Goal: Task Accomplishment & Management: Use online tool/utility

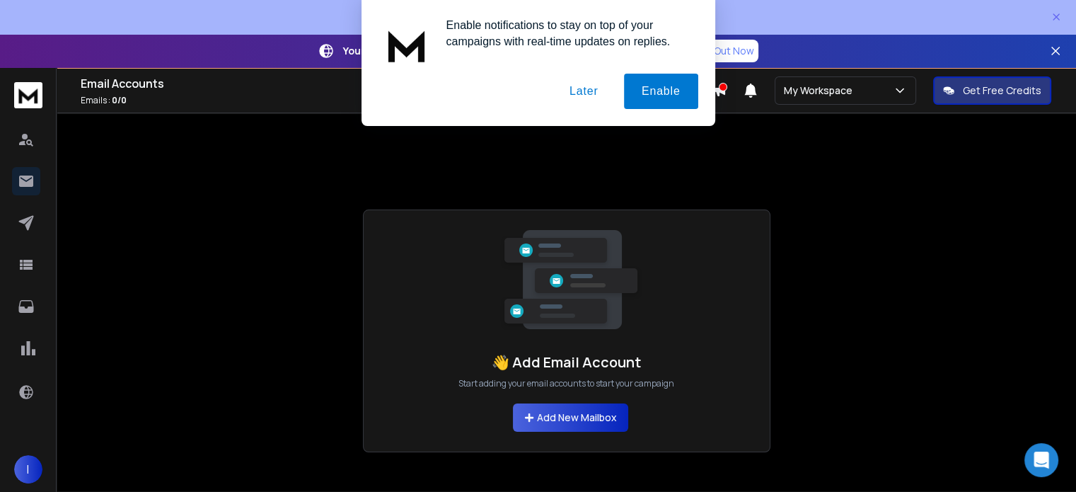
click at [589, 96] on button "Later" at bounding box center [584, 91] width 64 height 35
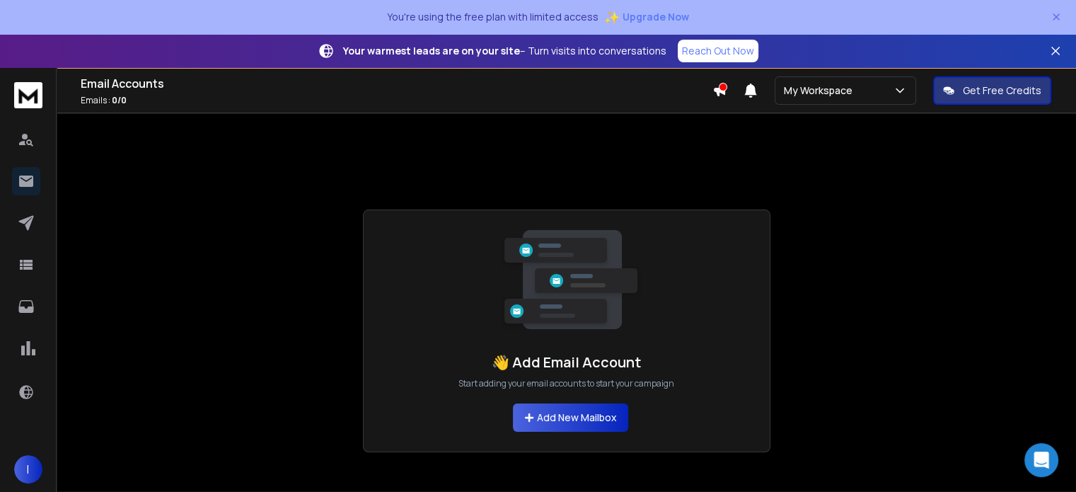
click at [590, 420] on button "Add New Mailbox" at bounding box center [570, 417] width 115 height 28
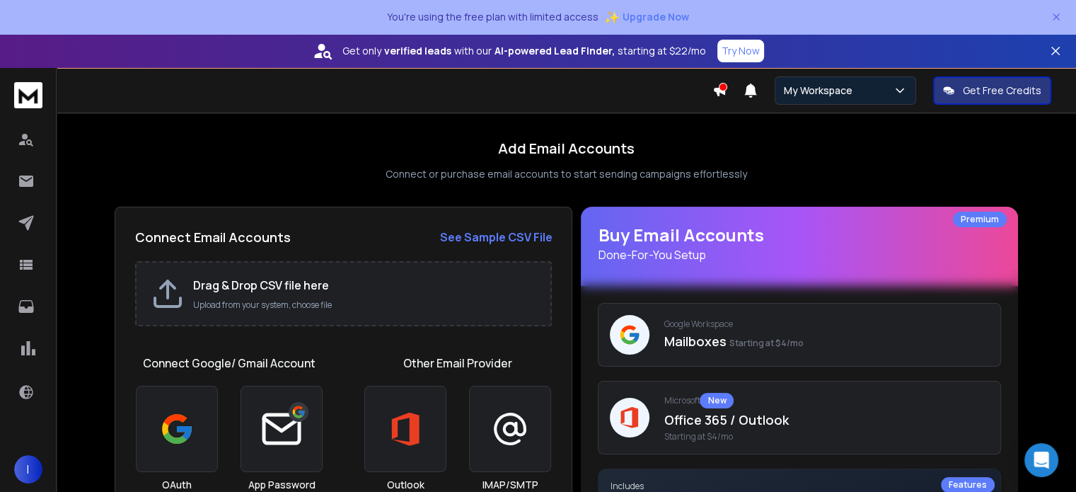
click at [842, 79] on button "My Workspace" at bounding box center [845, 90] width 141 height 28
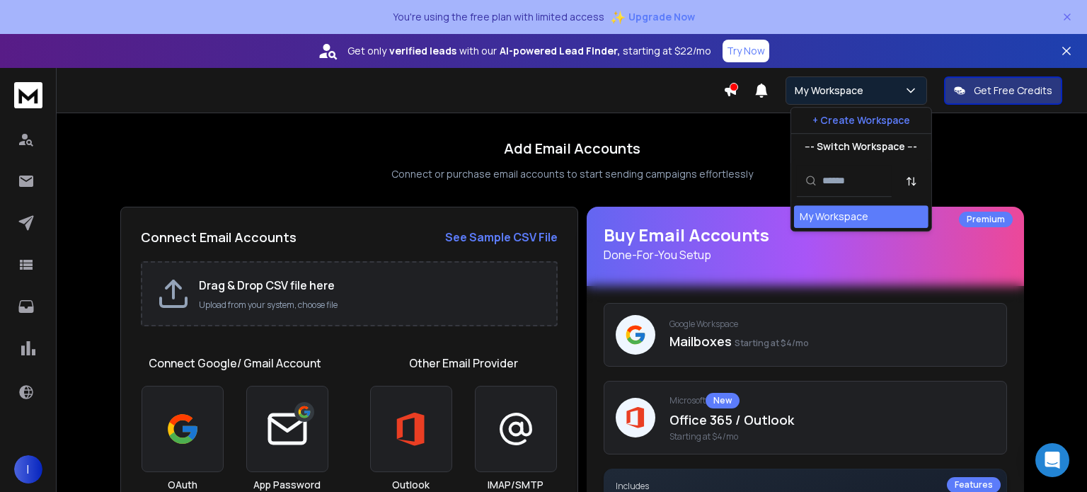
click at [842, 79] on button "My Workspace" at bounding box center [855, 90] width 141 height 28
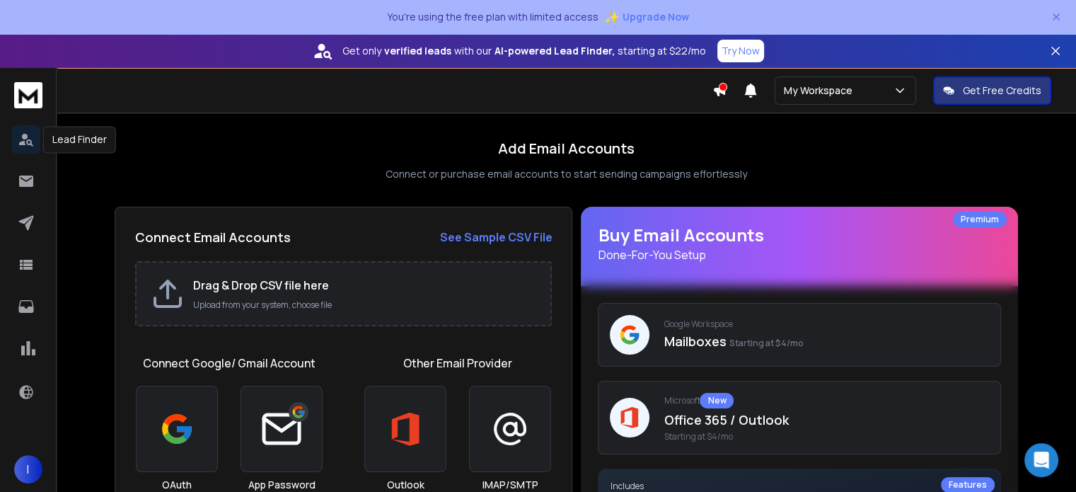
click at [23, 141] on icon at bounding box center [26, 139] width 17 height 17
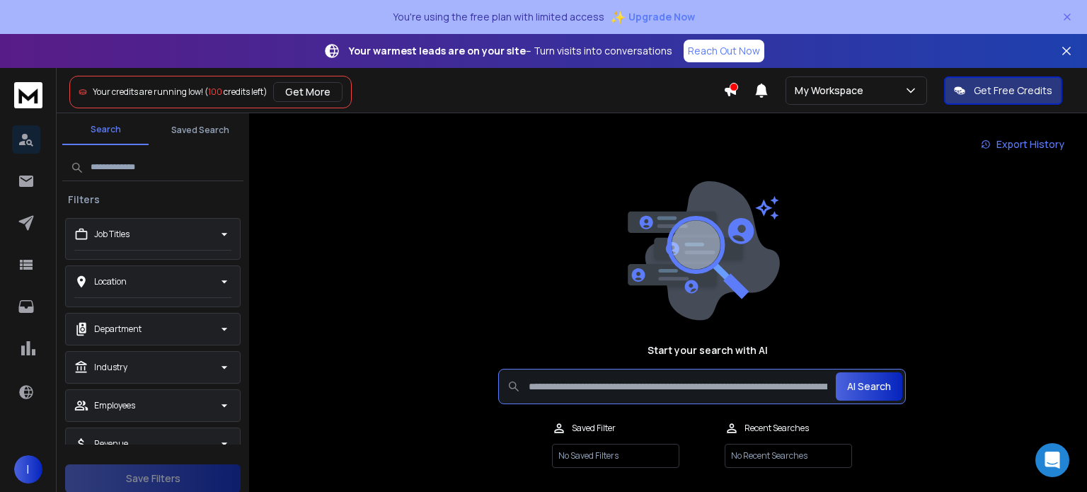
click at [195, 91] on span "Your credits are running low!" at bounding box center [148, 92] width 110 height 12
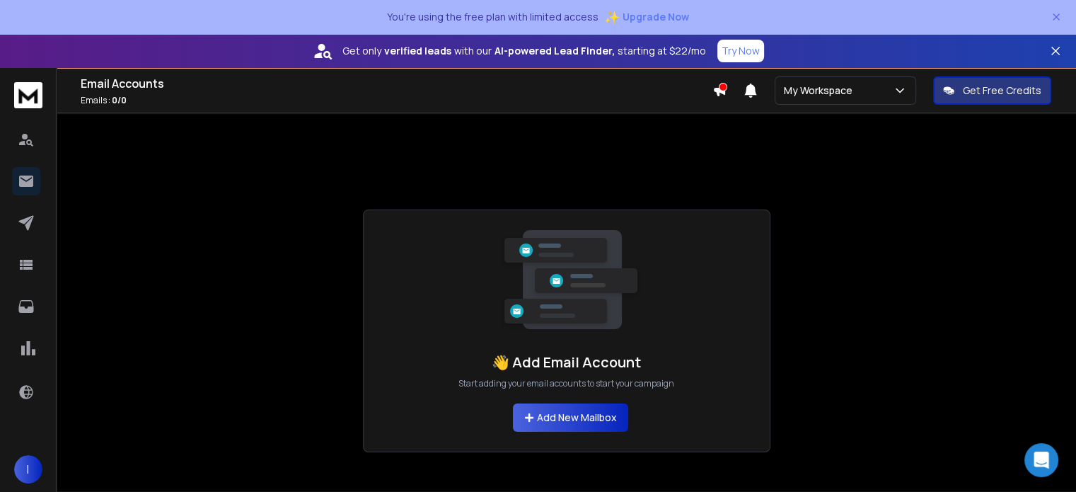
click at [586, 412] on button "Add New Mailbox" at bounding box center [570, 417] width 115 height 28
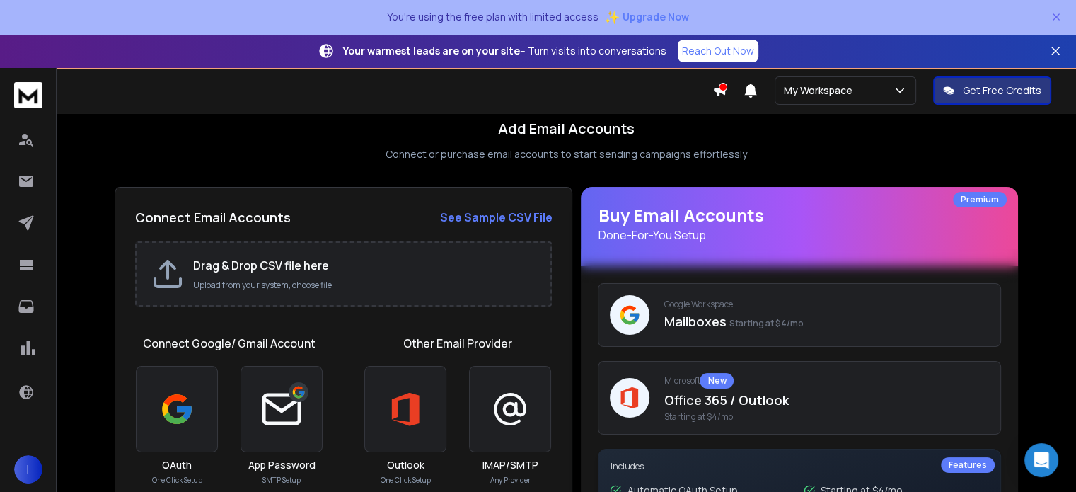
scroll to position [16, 0]
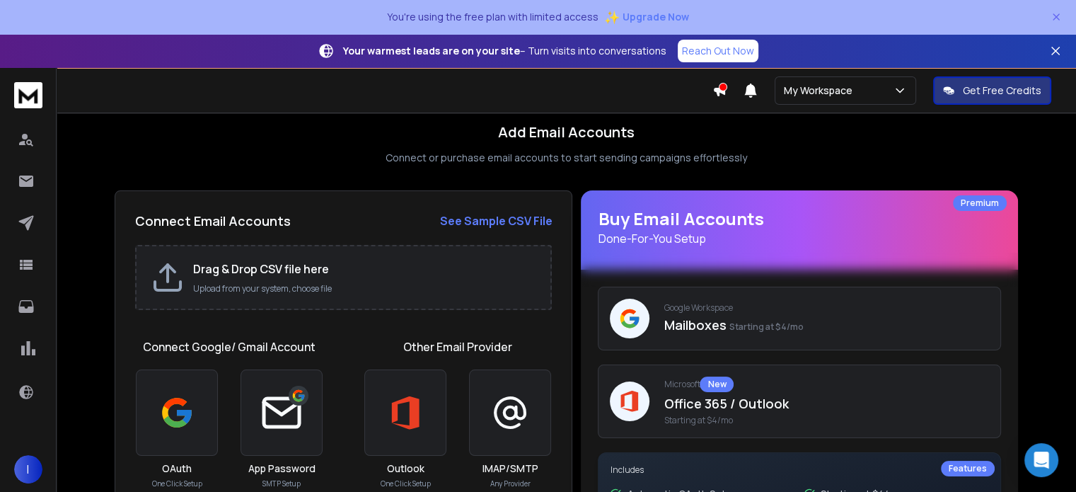
click at [724, 329] on p "Mailboxes Starting at $4/mo" at bounding box center [826, 325] width 325 height 20
click at [31, 136] on icon at bounding box center [26, 139] width 17 height 17
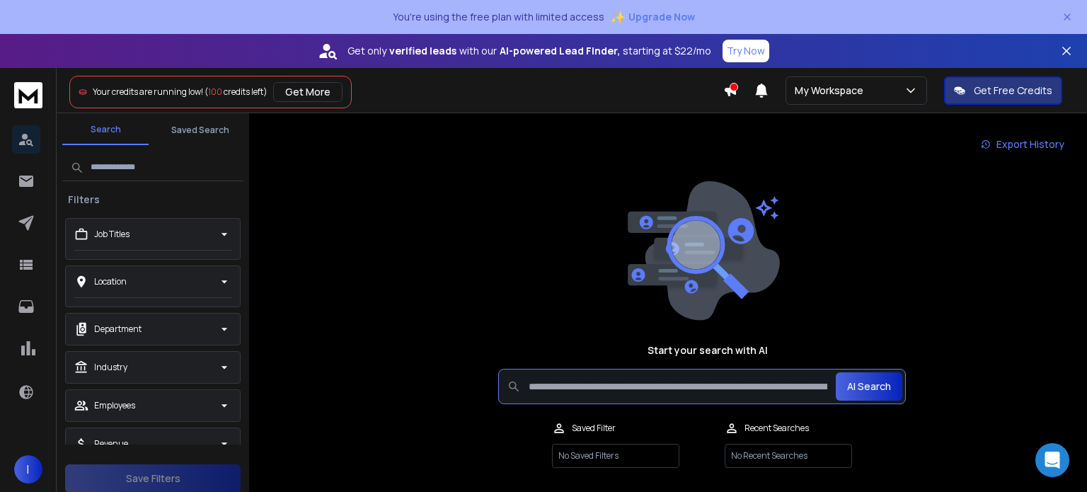
click at [169, 163] on input at bounding box center [152, 167] width 181 height 28
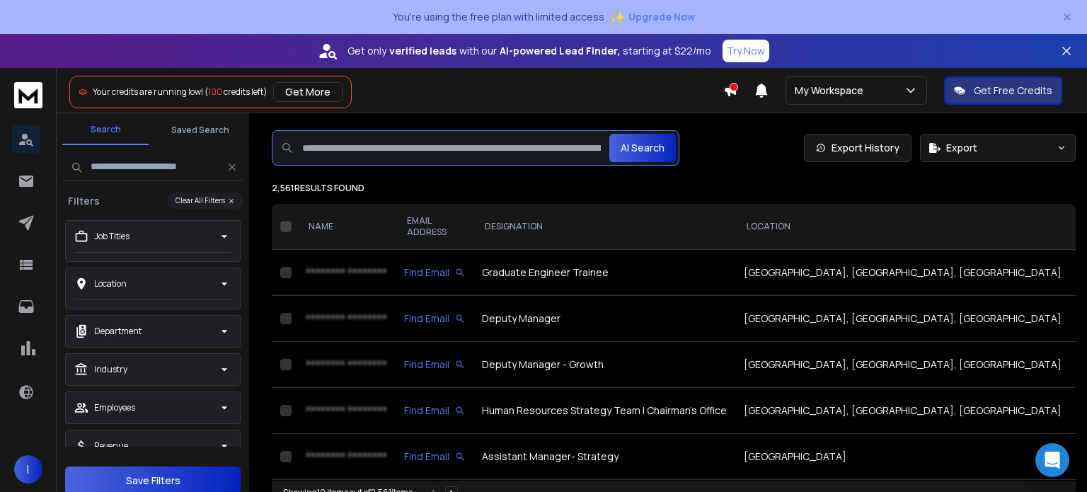
scroll to position [47, 0]
click at [197, 229] on div "Location" at bounding box center [152, 236] width 157 height 14
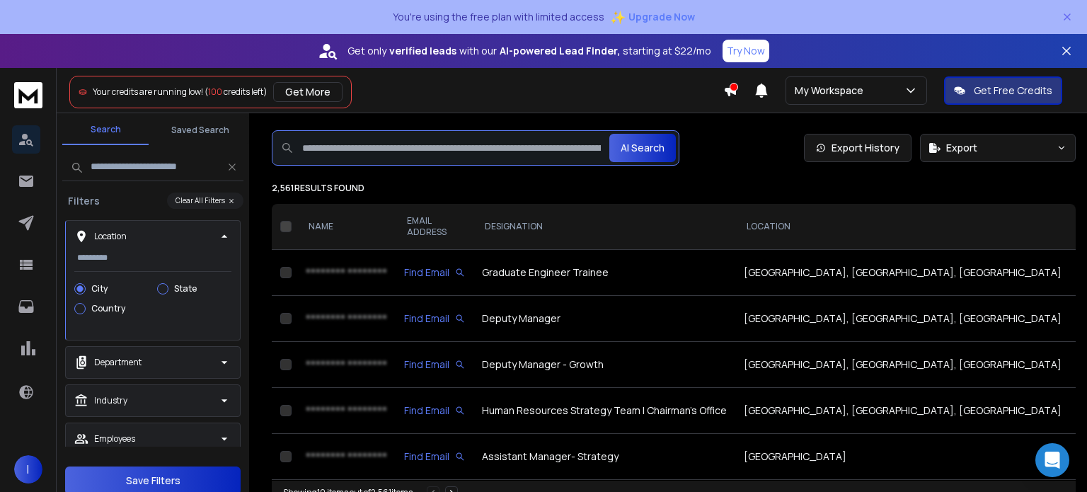
click at [81, 303] on button "Country" at bounding box center [79, 308] width 11 height 11
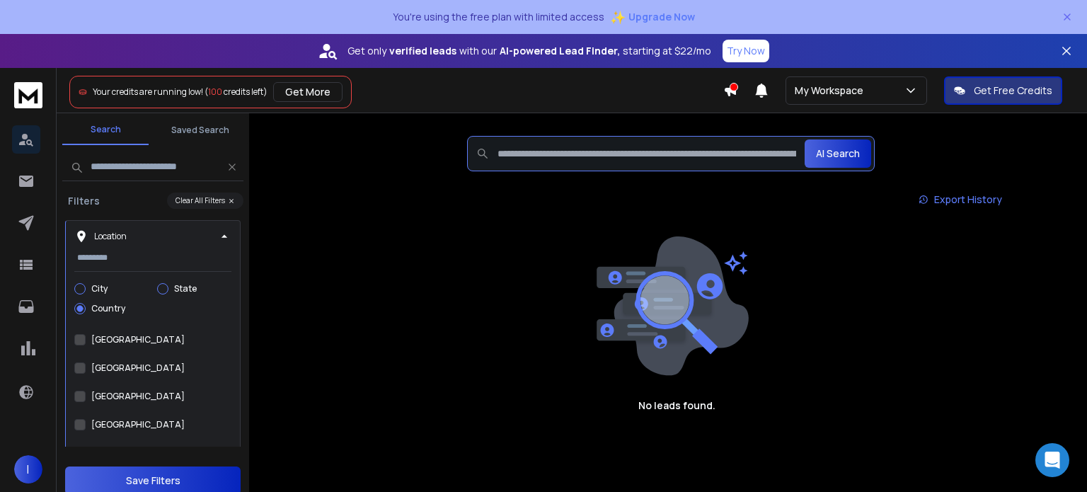
click at [79, 390] on button "[GEOGRAPHIC_DATA]" at bounding box center [79, 395] width 11 height 11
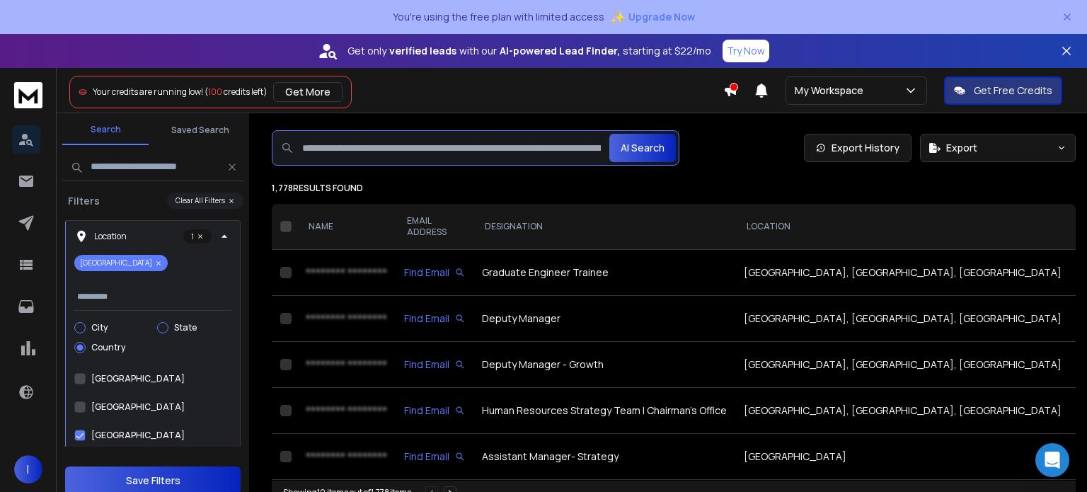
click at [175, 473] on button "Save Filters" at bounding box center [152, 480] width 175 height 28
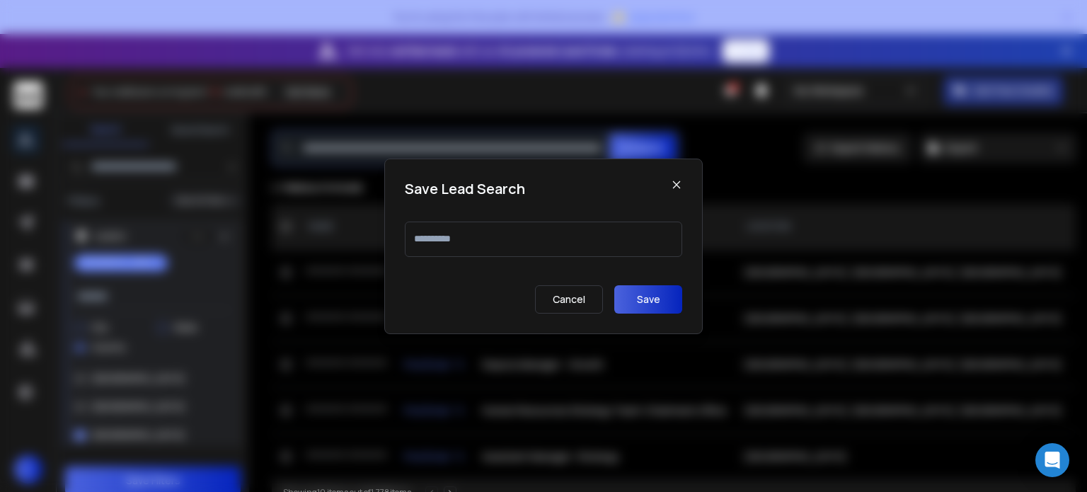
click at [577, 251] on input at bounding box center [543, 238] width 277 height 35
click at [668, 181] on div "Save Lead Search" at bounding box center [543, 189] width 277 height 20
click at [680, 182] on icon at bounding box center [676, 184] width 11 height 11
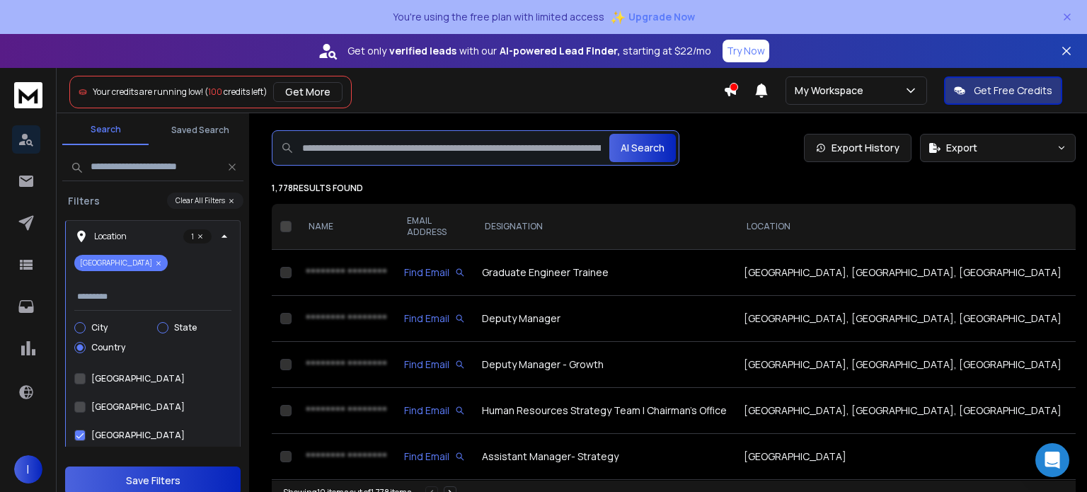
click at [187, 170] on input "**********" at bounding box center [152, 167] width 181 height 28
click at [201, 168] on input "**********" at bounding box center [152, 167] width 181 height 28
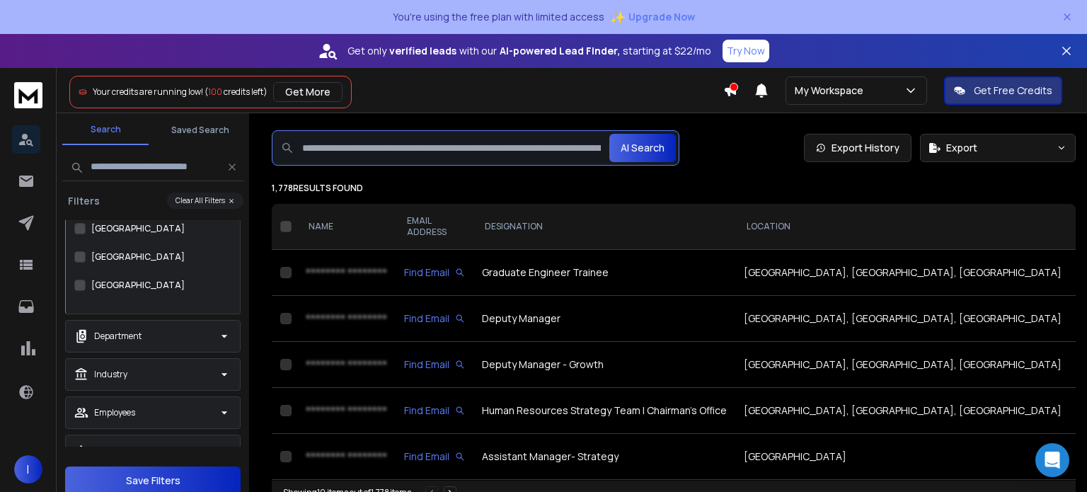
scroll to position [398, 0]
type input "**********"
click at [191, 344] on div "Department" at bounding box center [152, 333] width 175 height 33
click at [217, 333] on icon at bounding box center [224, 333] width 14 height 14
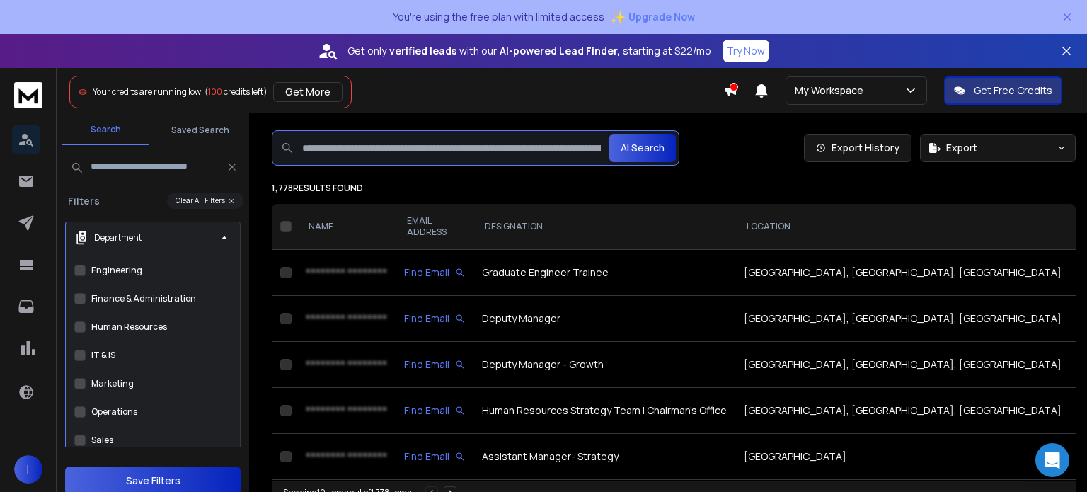
scroll to position [497, 0]
click at [170, 366] on div "Marketing" at bounding box center [152, 380] width 157 height 28
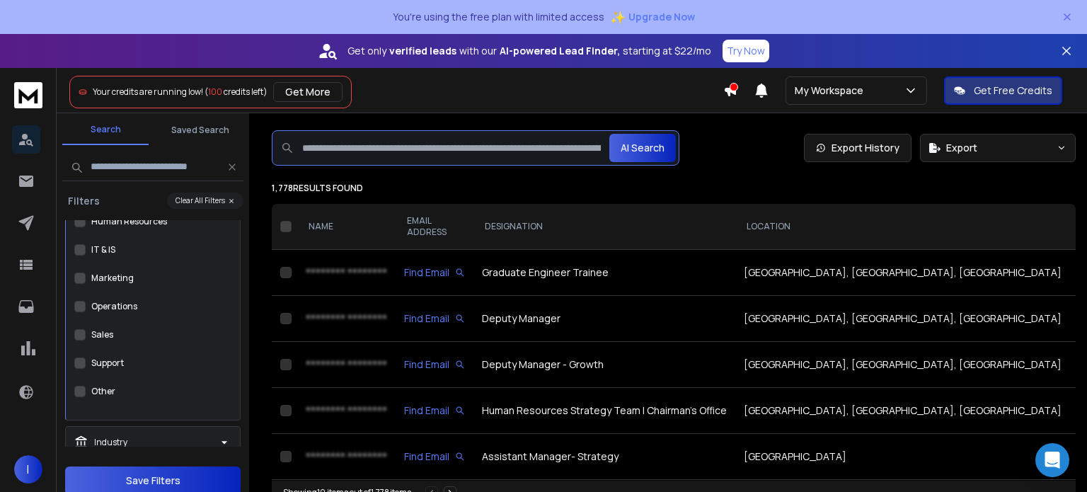
scroll to position [603, 0]
click at [88, 383] on div "Other" at bounding box center [152, 387] width 157 height 11
click at [82, 384] on button "Other" at bounding box center [79, 387] width 11 height 11
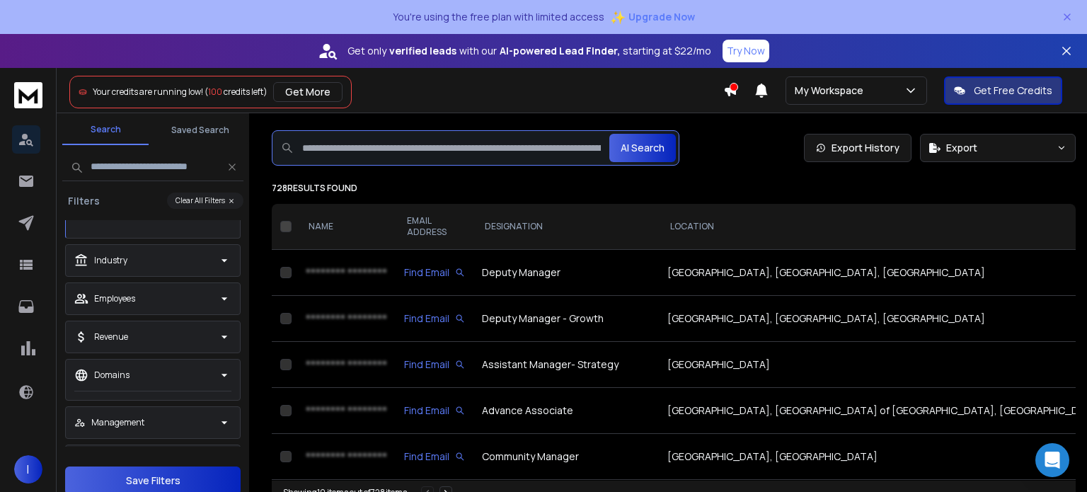
scroll to position [783, 0]
click at [167, 261] on div "Industry" at bounding box center [152, 258] width 157 height 14
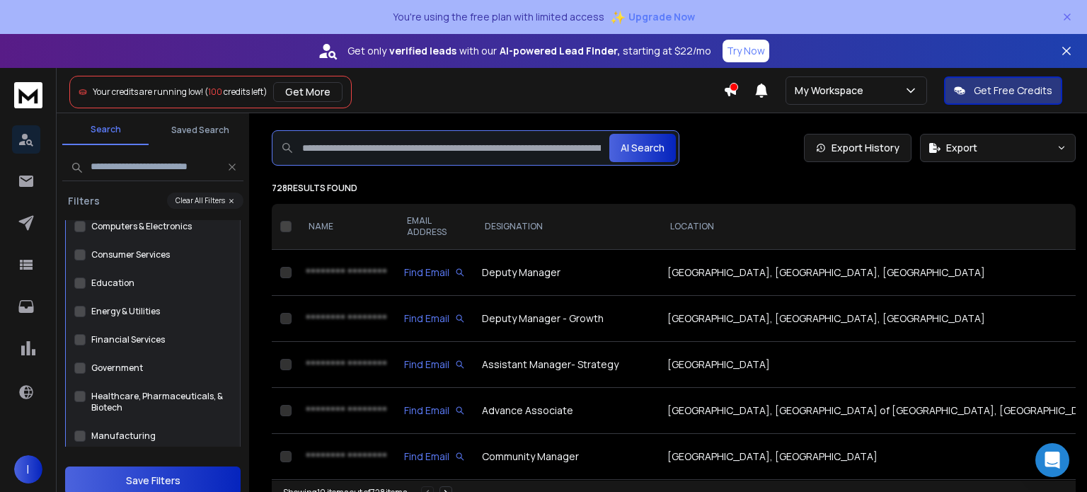
scroll to position [905, 0]
click at [75, 361] on button "Government" at bounding box center [79, 366] width 11 height 11
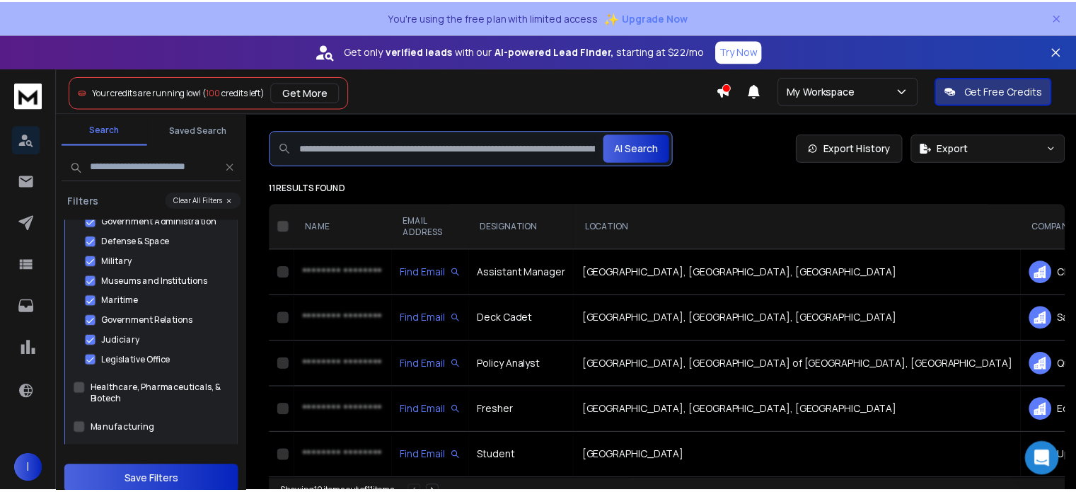
scroll to position [1070, 0]
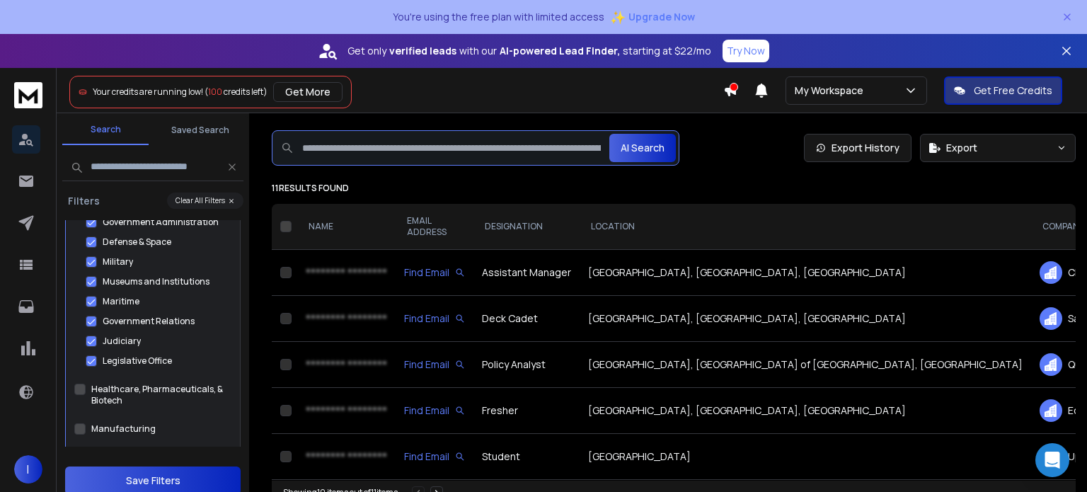
click at [93, 358] on Office "Legislative Office" at bounding box center [91, 360] width 11 height 11
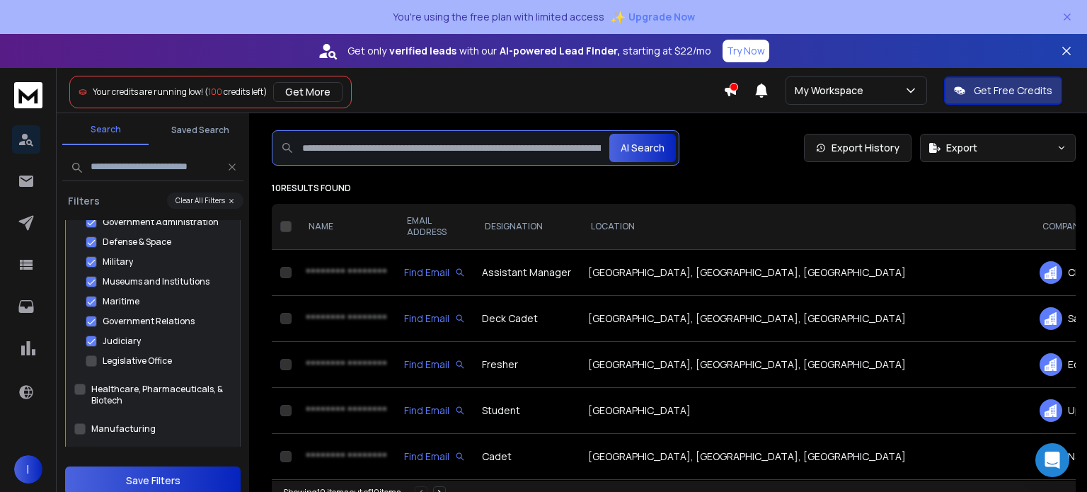
click at [92, 322] on Relations "Government Relations" at bounding box center [91, 320] width 11 height 11
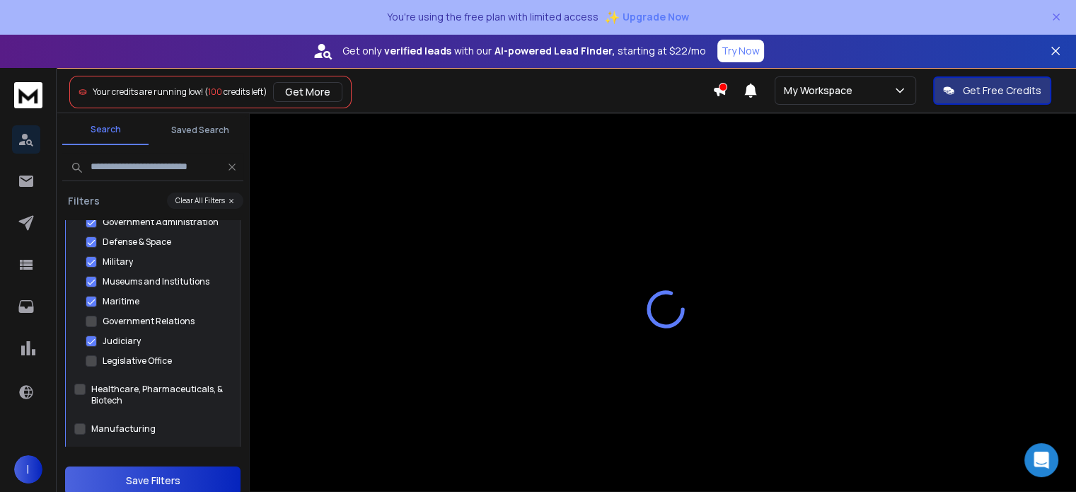
click at [90, 289] on div "Government Administration Defense & Space Military Museums and Institutions Mar…" at bounding box center [159, 291] width 146 height 150
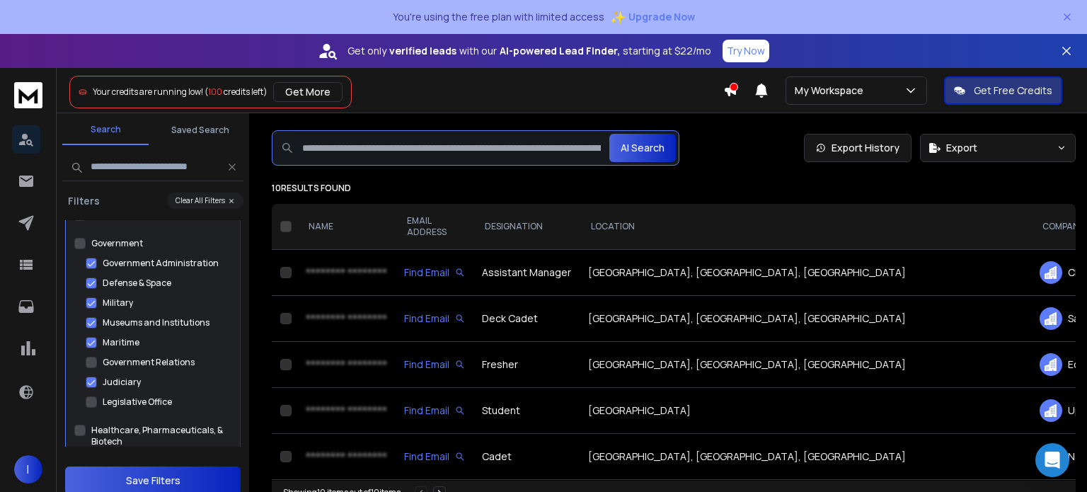
scroll to position [1027, 0]
click at [88, 259] on Administration "Government Administration" at bounding box center [91, 264] width 11 height 11
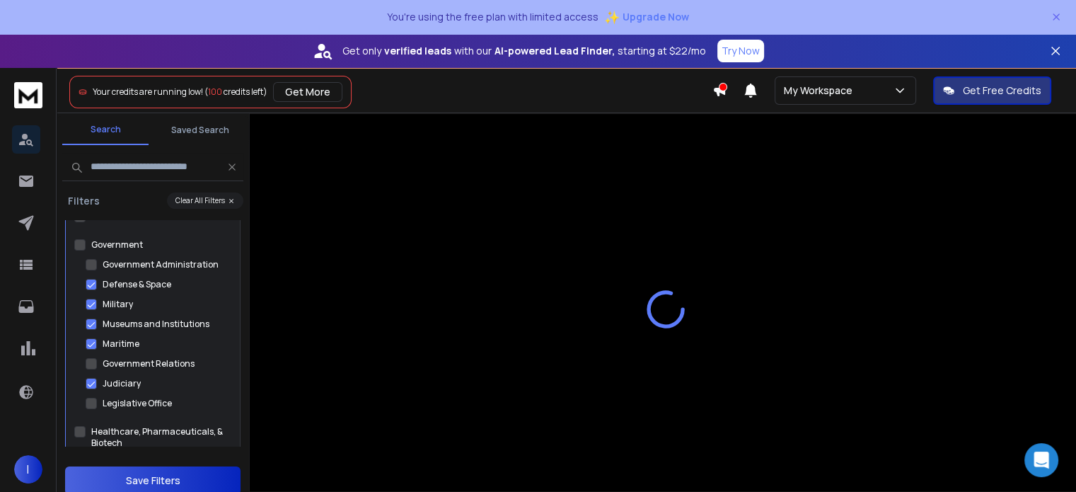
click at [88, 274] on div "Government Administration Defense & Space Military Museums and Institutions Mar…" at bounding box center [159, 334] width 146 height 150
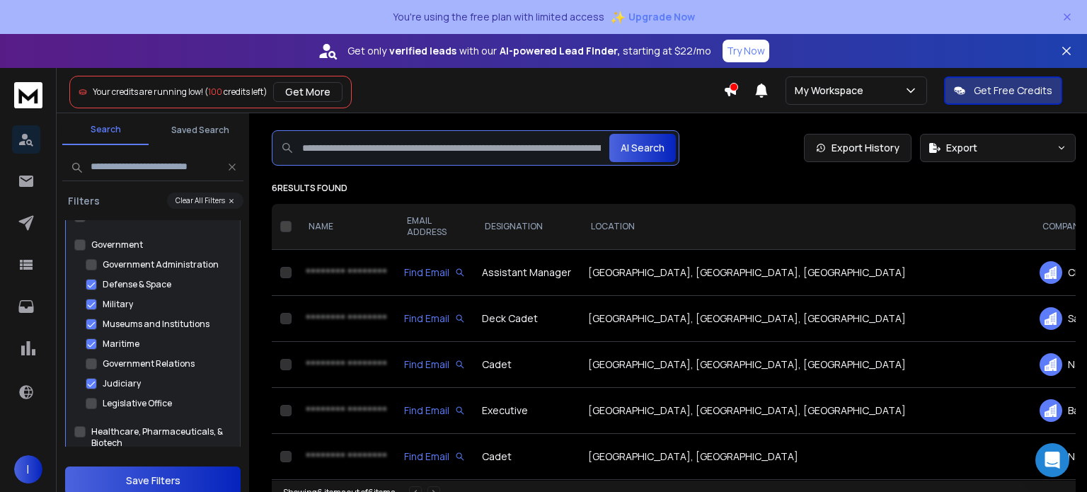
click at [88, 299] on button "Military" at bounding box center [91, 304] width 11 height 11
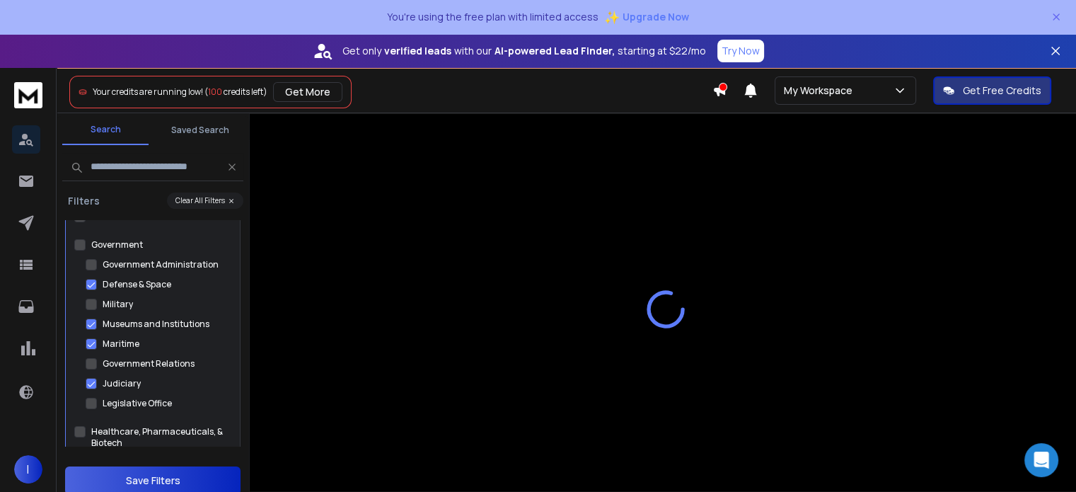
click at [90, 282] on Space "Defense & Space" at bounding box center [91, 284] width 11 height 11
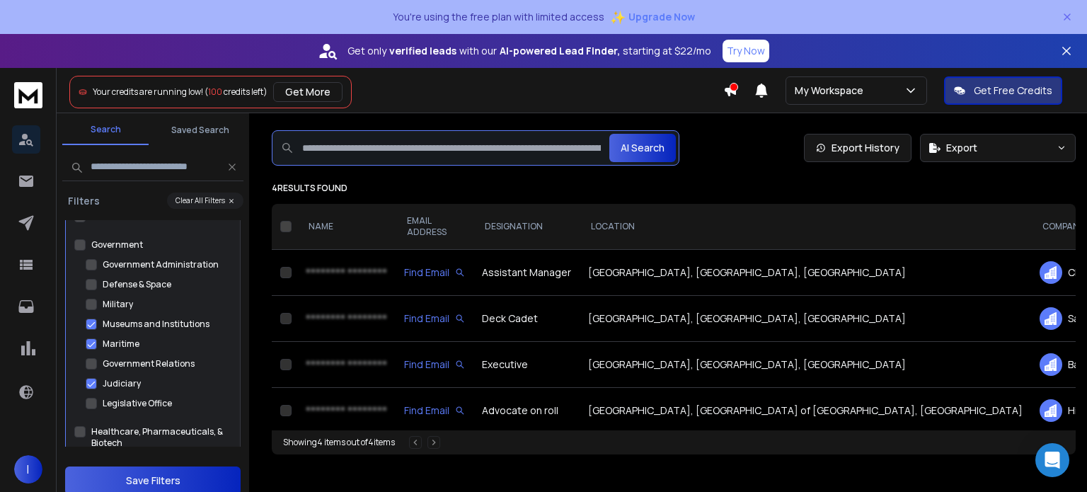
click at [89, 322] on Institutions "Museums and Institutions" at bounding box center [91, 323] width 11 height 11
click at [89, 340] on button "Maritime" at bounding box center [91, 343] width 11 height 11
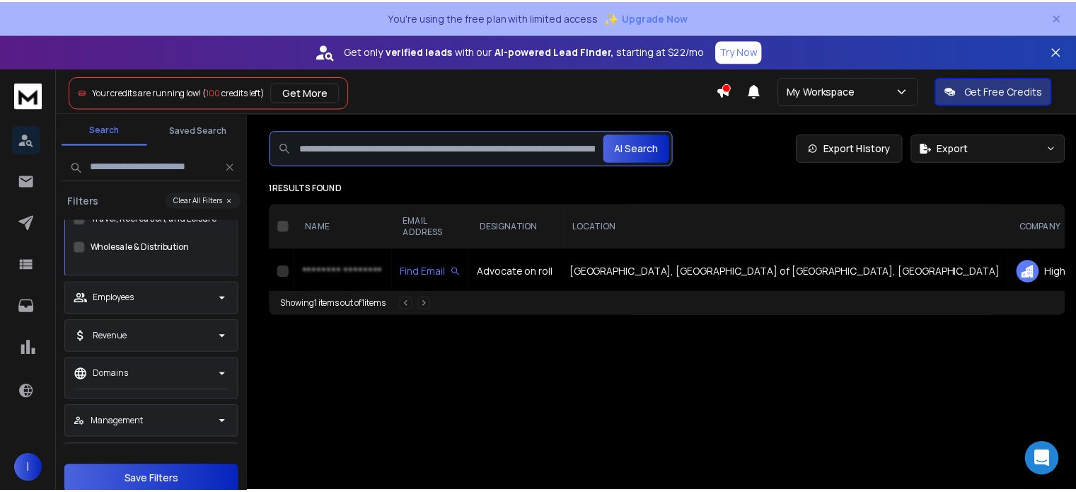
scroll to position [1618, 0]
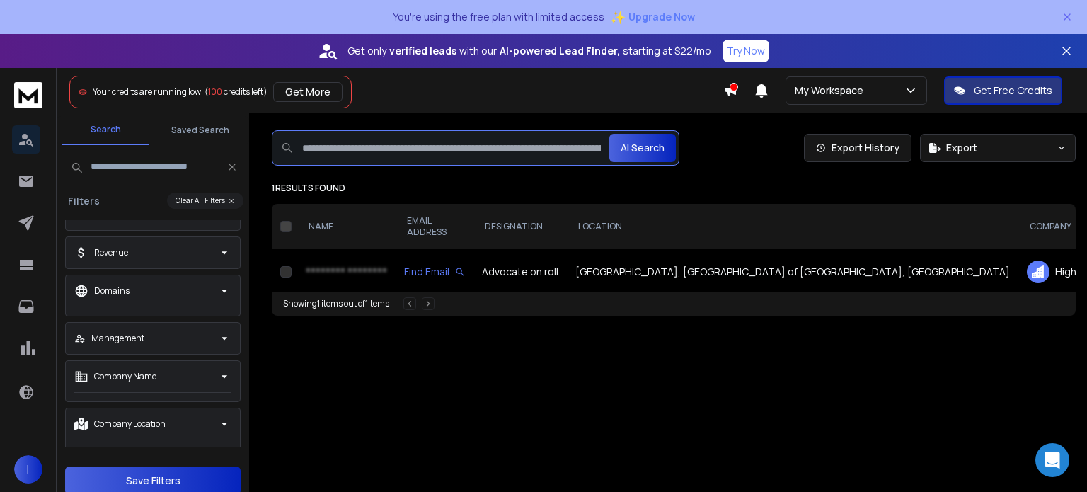
click at [171, 472] on button "Save Filters" at bounding box center [152, 480] width 175 height 28
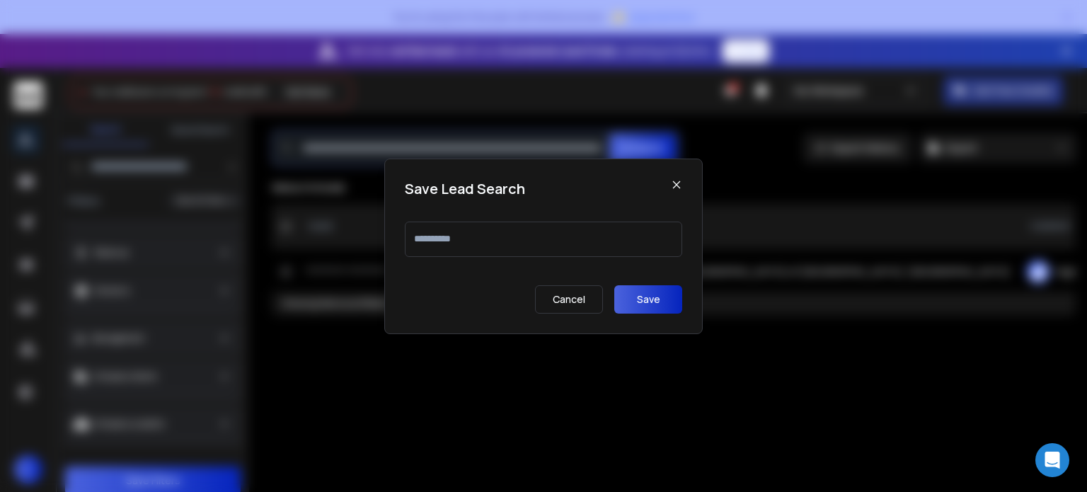
click at [640, 305] on button "Save" at bounding box center [648, 299] width 68 height 28
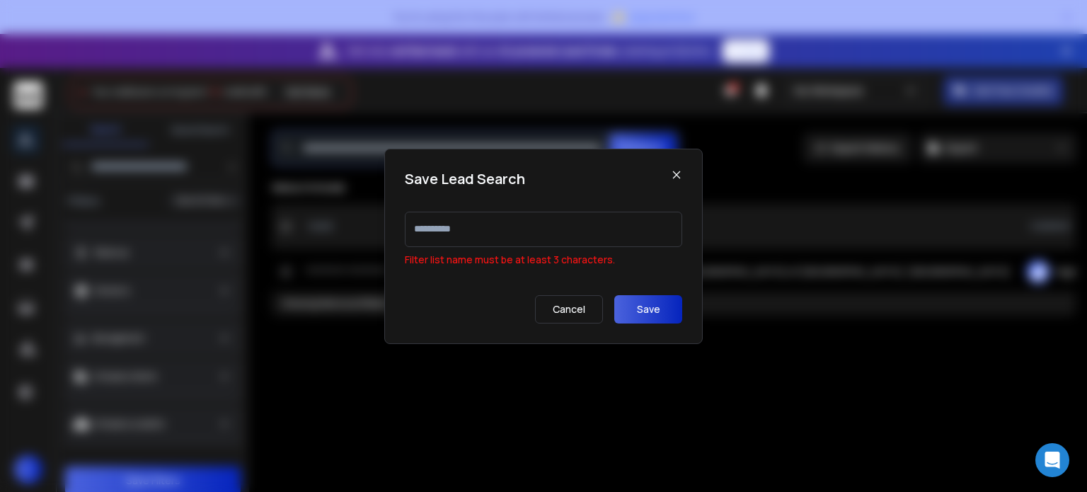
click at [680, 175] on icon at bounding box center [676, 174] width 11 height 11
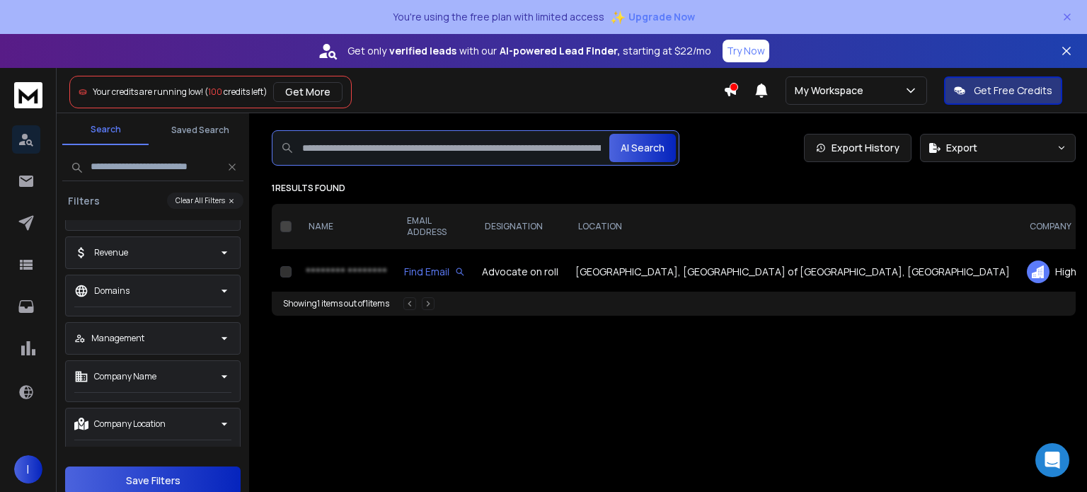
drag, startPoint x: 229, startPoint y: 159, endPoint x: 226, endPoint y: 171, distance: 12.5
click at [226, 171] on div "**********" at bounding box center [152, 167] width 181 height 28
click at [226, 171] on icon at bounding box center [231, 166] width 11 height 11
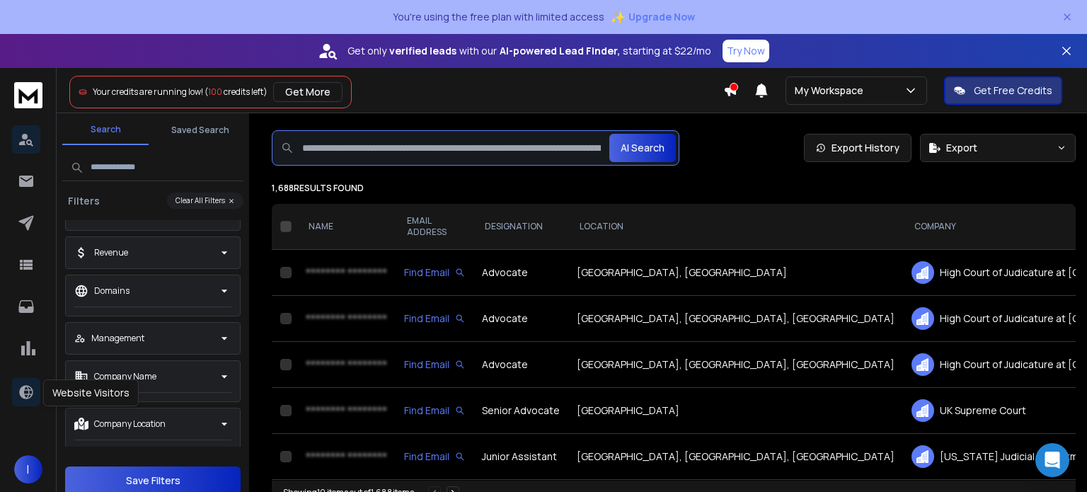
click at [16, 390] on link at bounding box center [26, 392] width 28 height 28
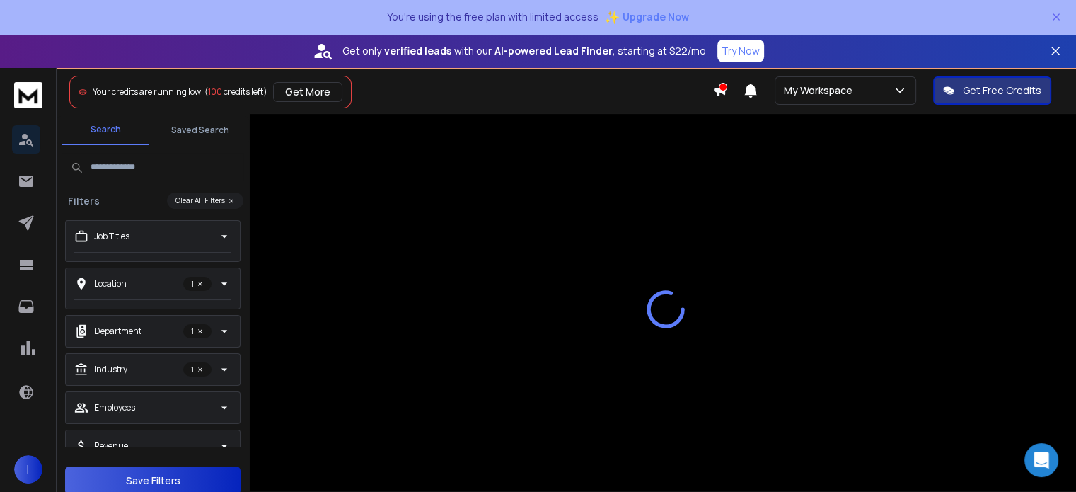
scroll to position [16, 0]
